Goal: Check status

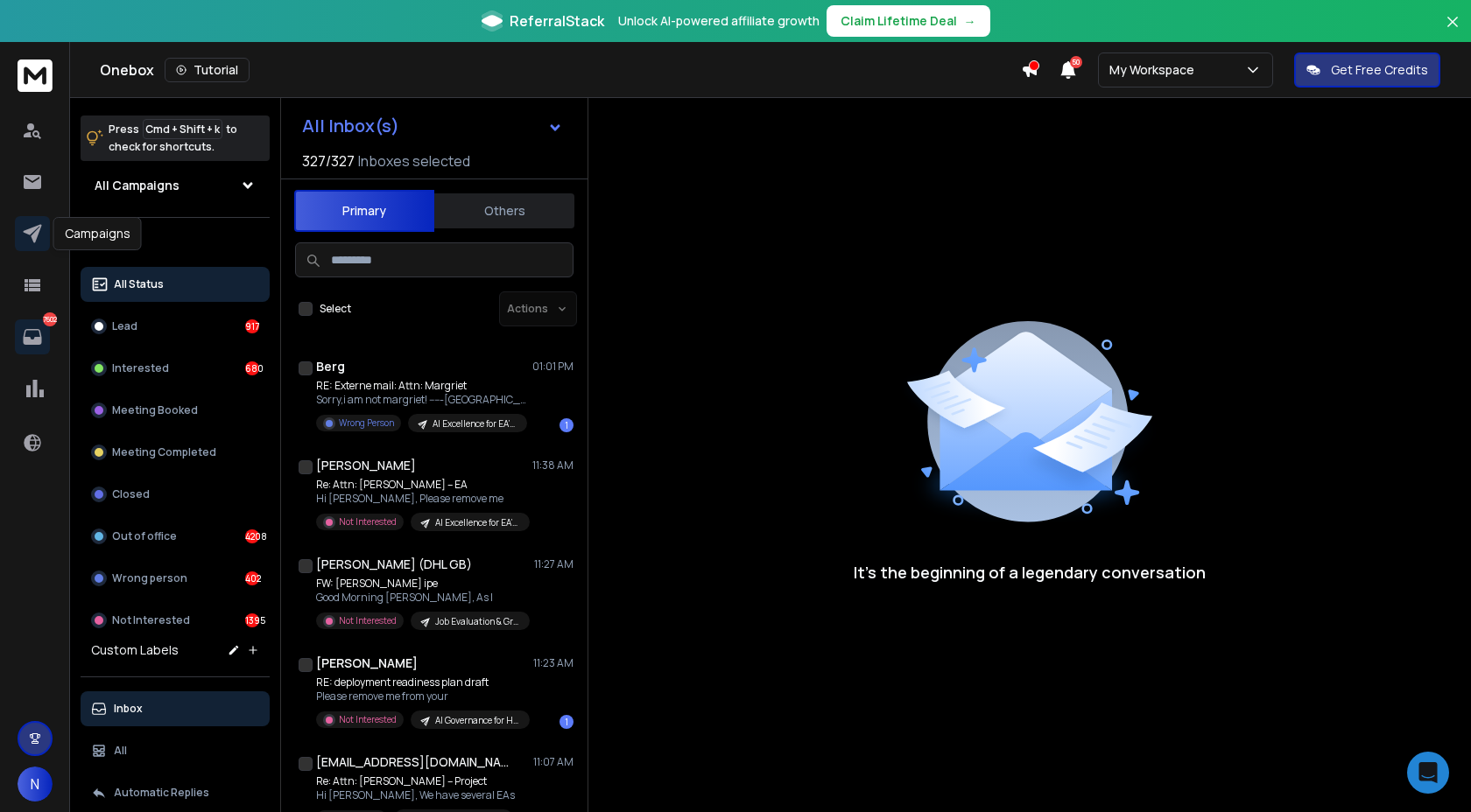
click at [35, 234] on icon at bounding box center [32, 234] width 18 height 18
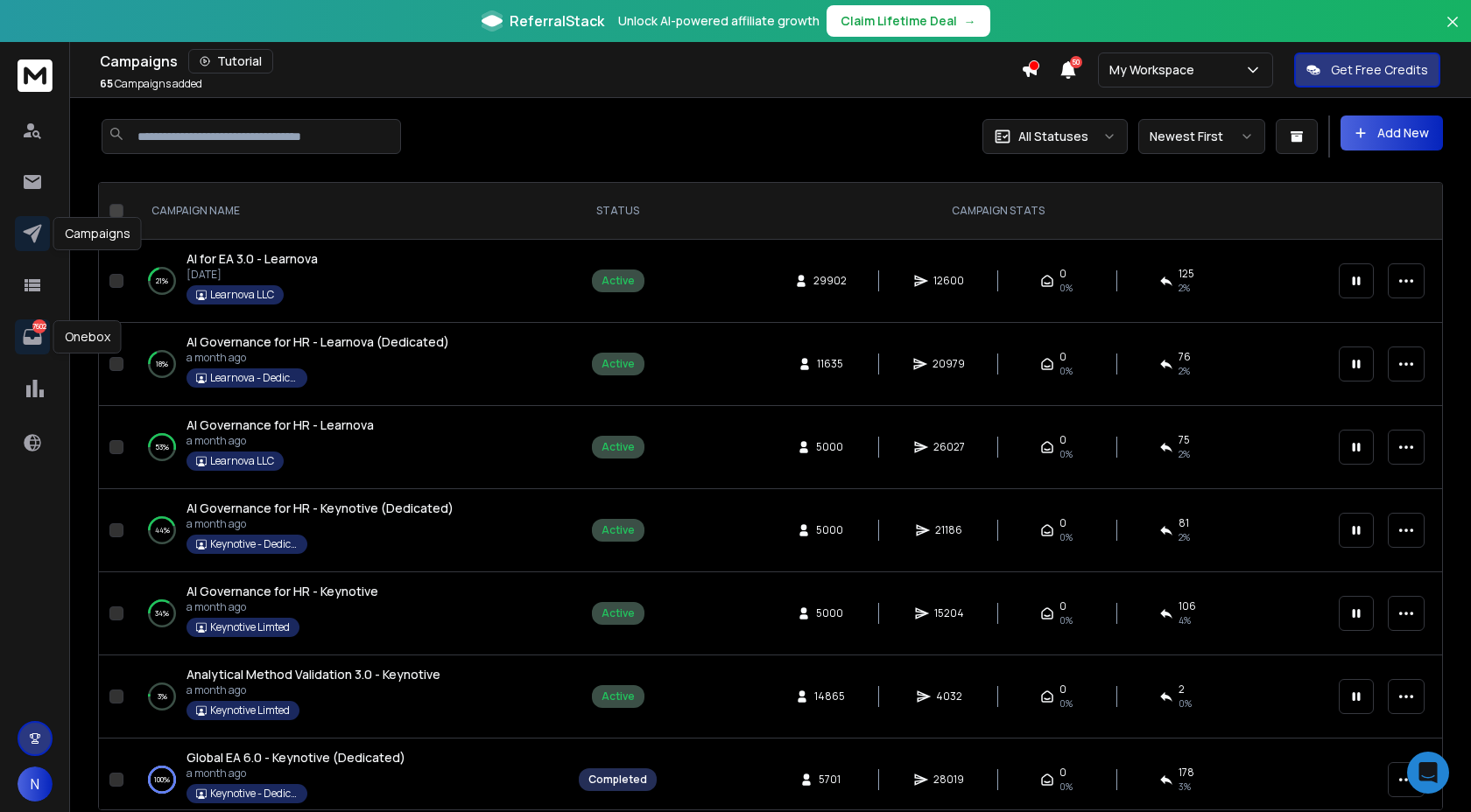
click at [24, 342] on icon at bounding box center [32, 336] width 18 height 15
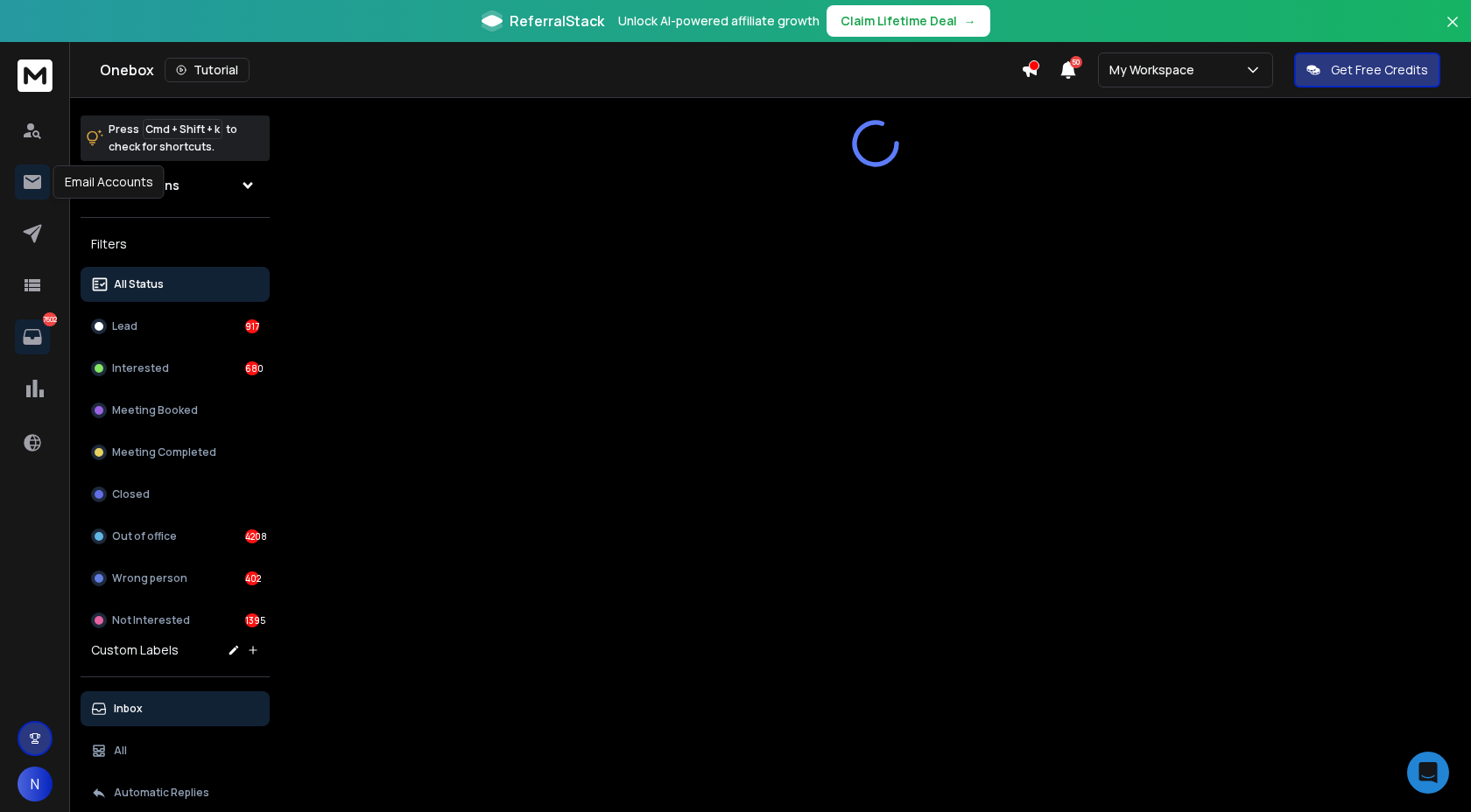
click at [30, 186] on icon at bounding box center [32, 181] width 17 height 14
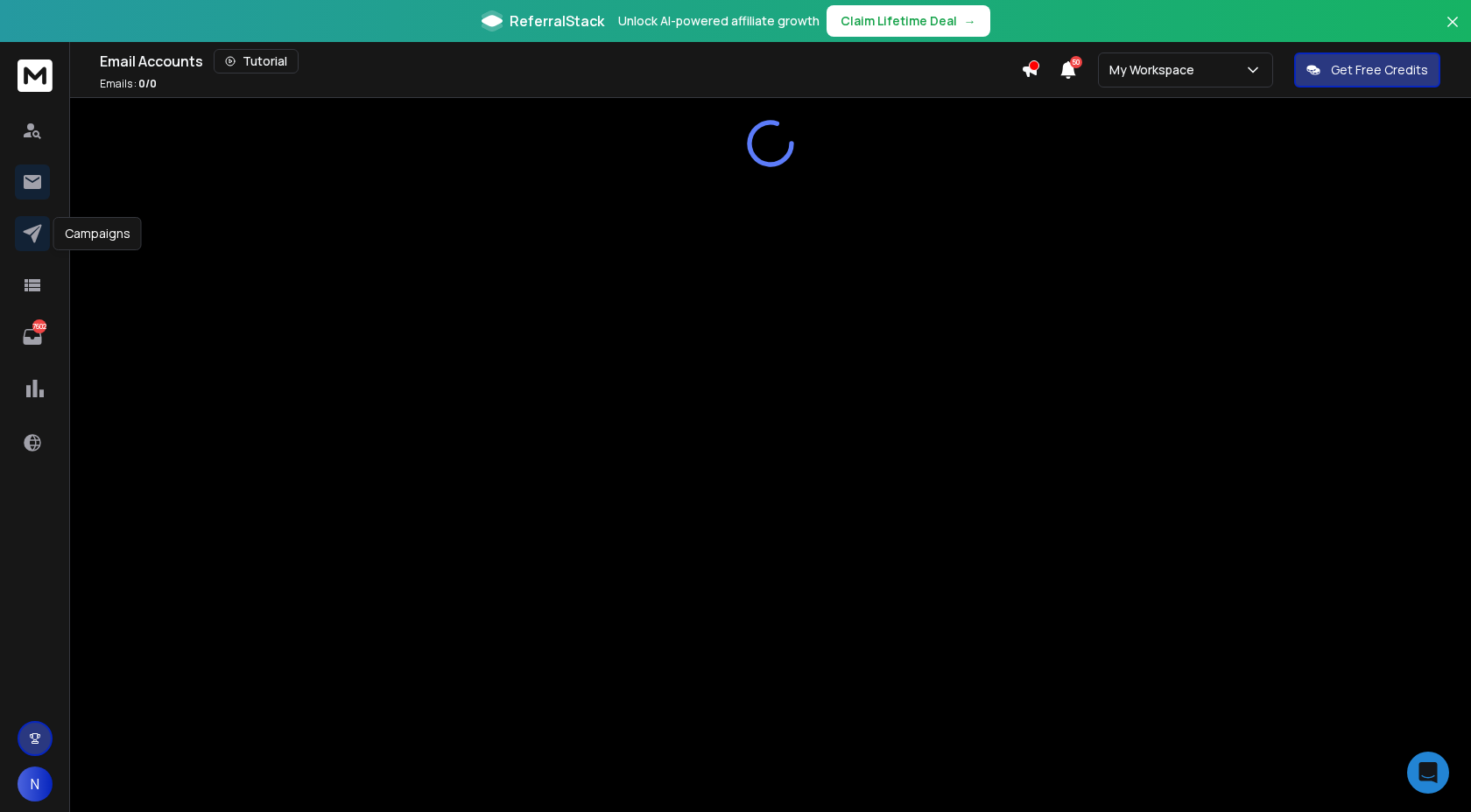
click at [32, 229] on icon at bounding box center [32, 234] width 18 height 18
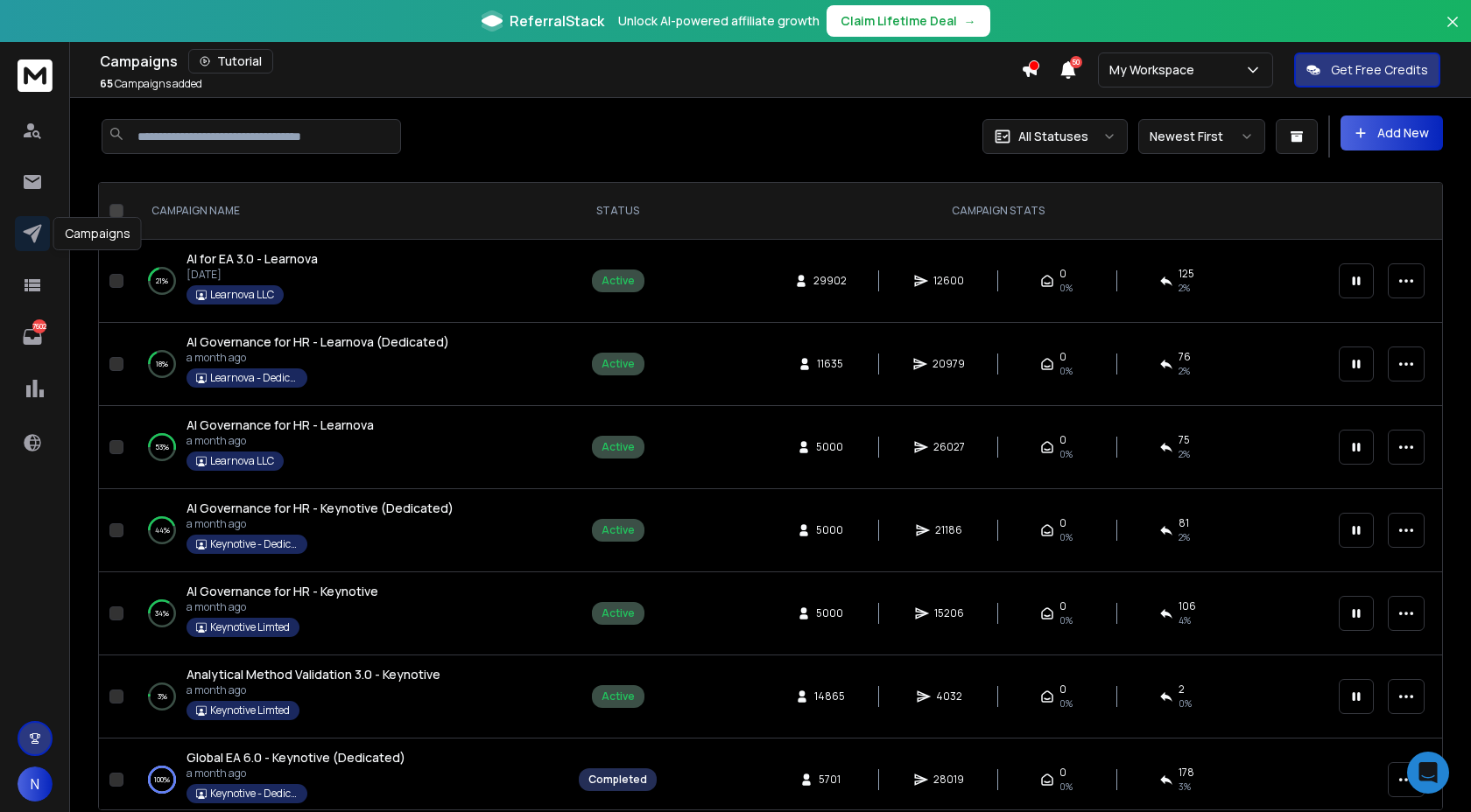
click at [333, 599] on span "AI Governance for HR - Keynotive" at bounding box center [283, 591] width 192 height 16
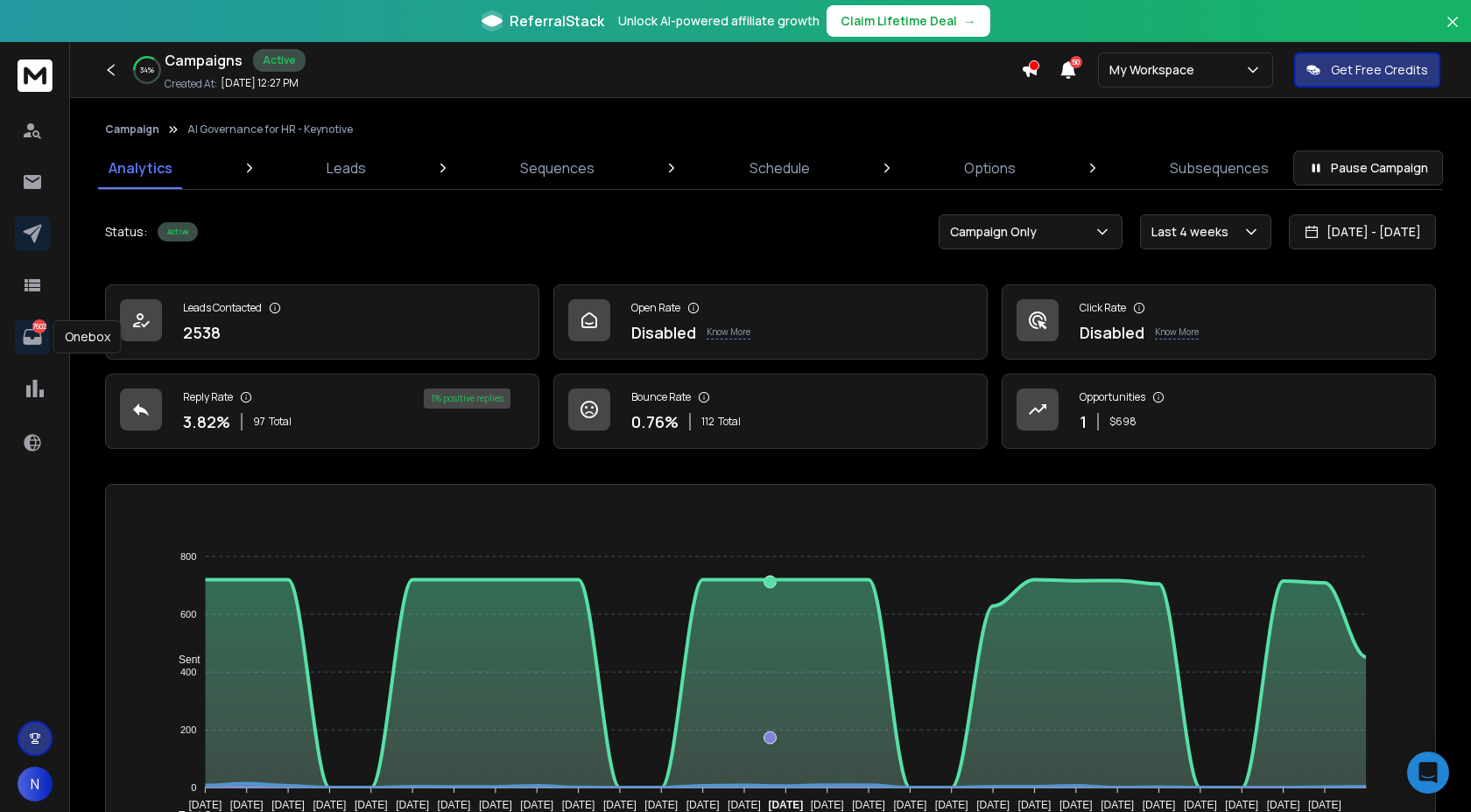
click at [36, 328] on p "7602" at bounding box center [39, 326] width 14 height 14
